Goal: Navigation & Orientation: Find specific page/section

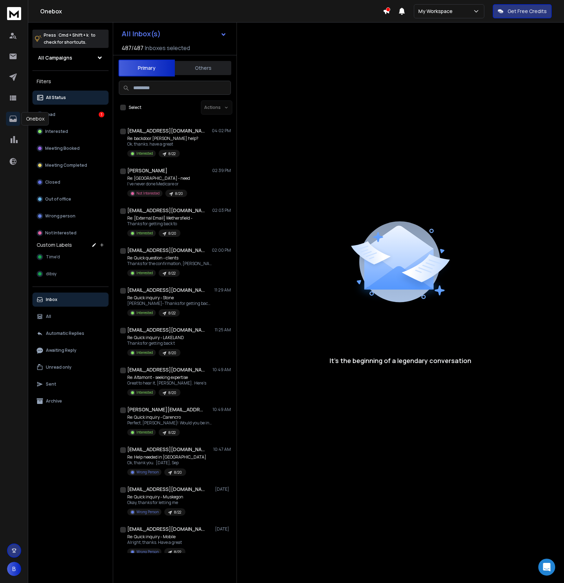
click at [11, 118] on icon at bounding box center [13, 119] width 8 height 8
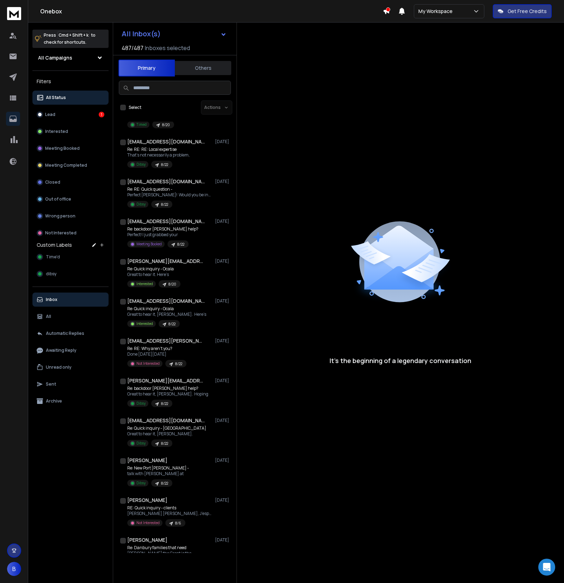
scroll to position [1614, 0]
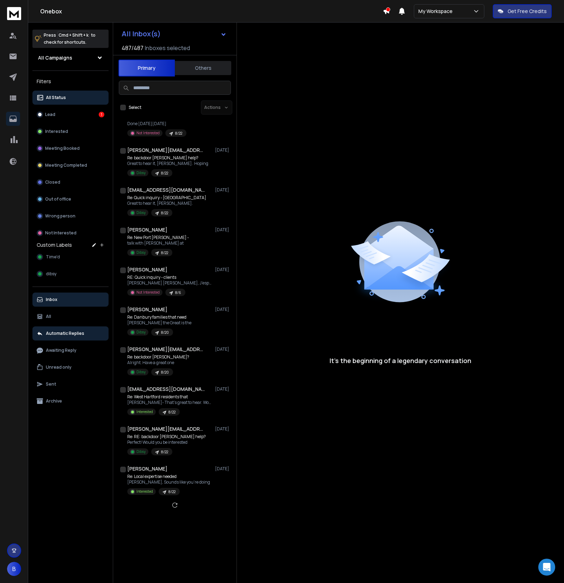
click at [76, 333] on p "Automatic Replies" at bounding box center [65, 334] width 38 height 6
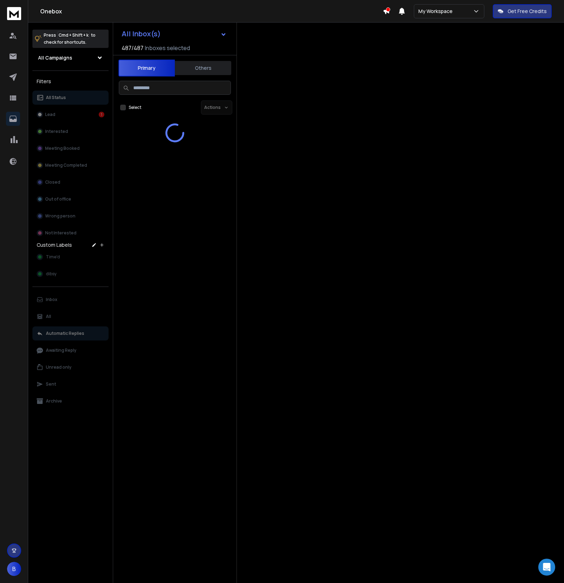
scroll to position [0, 0]
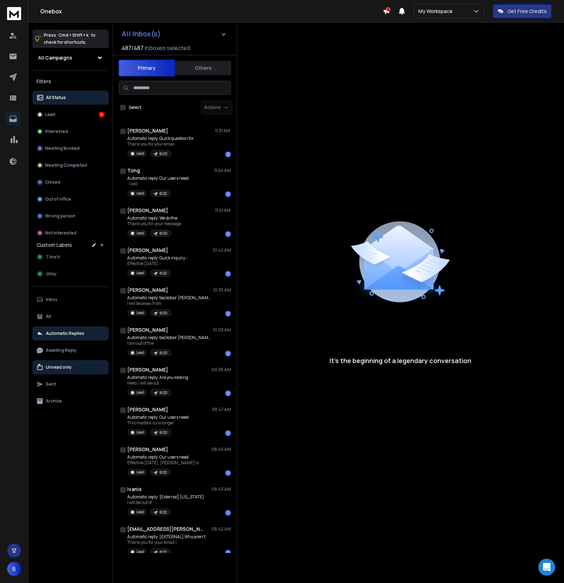
click at [67, 364] on div "Unread only" at bounding box center [54, 367] width 35 height 8
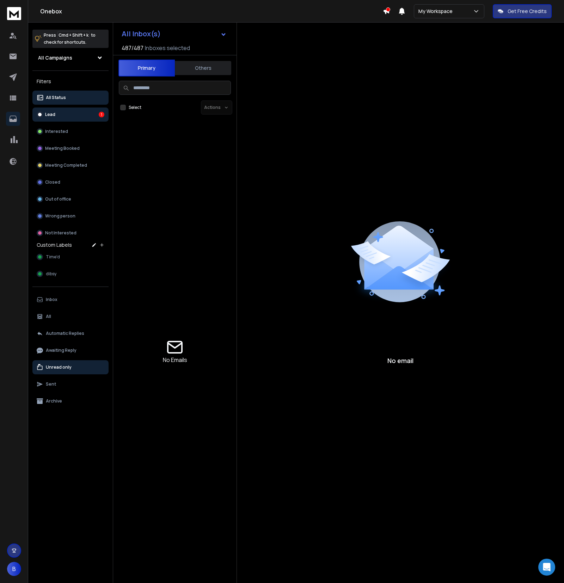
click at [68, 114] on button "Lead 1" at bounding box center [70, 115] width 76 height 14
click at [91, 374] on div "Inbox All Automatic Replies Awaiting Reply Unread only Sent Archive" at bounding box center [70, 351] width 76 height 116
click at [46, 304] on button "Inbox" at bounding box center [70, 300] width 76 height 14
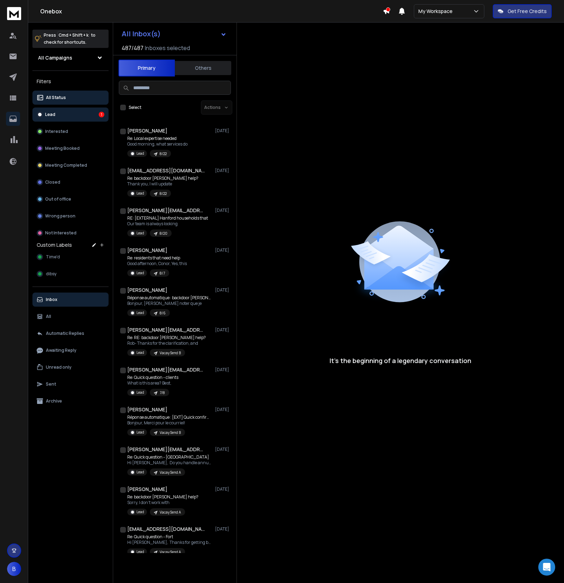
click at [57, 95] on p "All Status" at bounding box center [56, 98] width 20 height 6
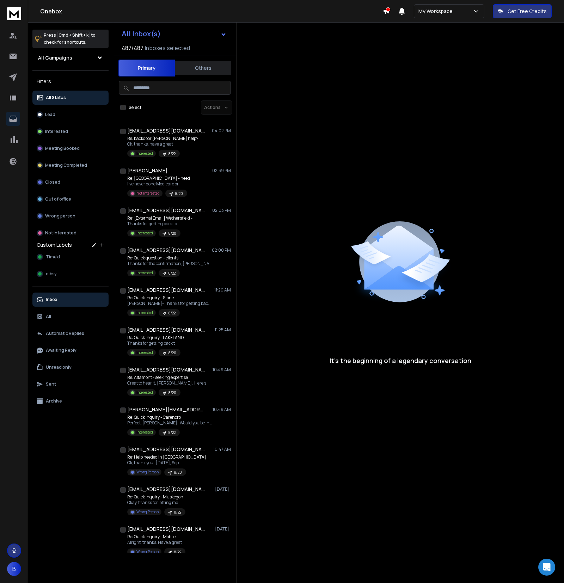
click at [338, 129] on div "It’s the beginning of a legendary conversation" at bounding box center [400, 271] width 327 height 496
click at [13, 124] on link at bounding box center [13, 119] width 14 height 14
click at [10, 75] on icon at bounding box center [13, 77] width 8 height 8
